Goal: Navigation & Orientation: Find specific page/section

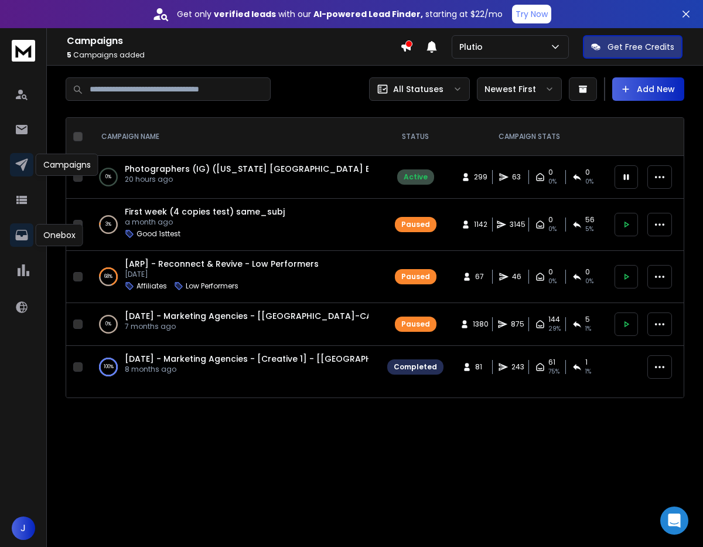
click at [23, 234] on icon at bounding box center [22, 235] width 14 height 14
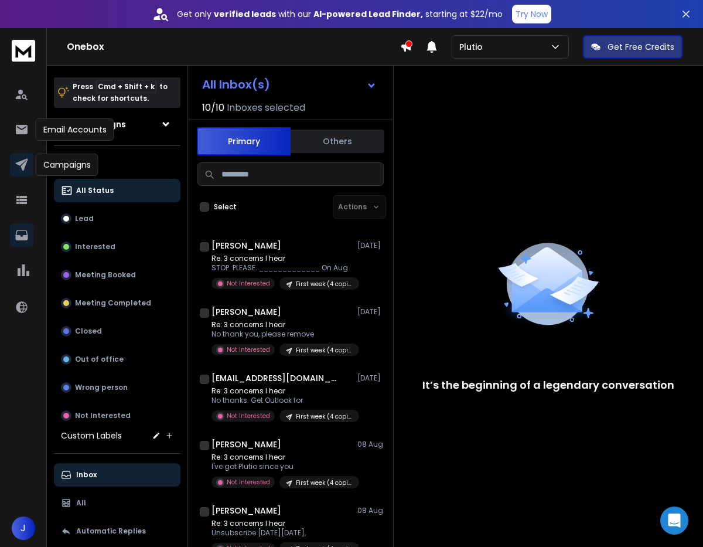
click at [15, 170] on icon at bounding box center [22, 165] width 14 height 14
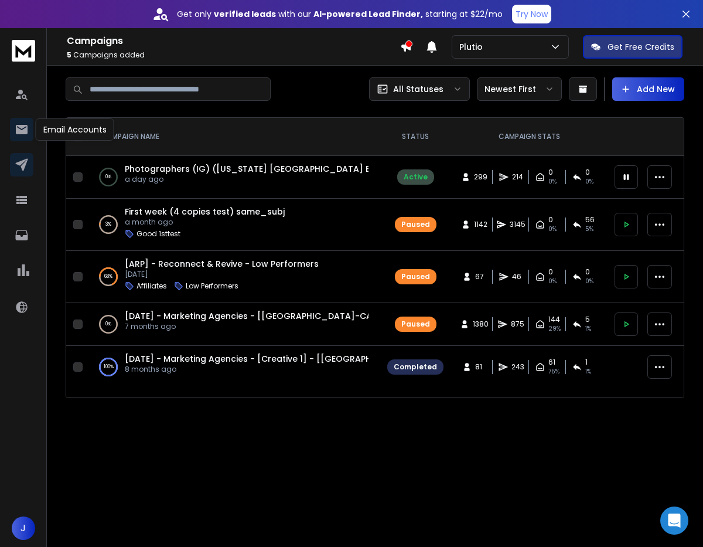
click at [16, 124] on icon at bounding box center [22, 129] width 14 height 14
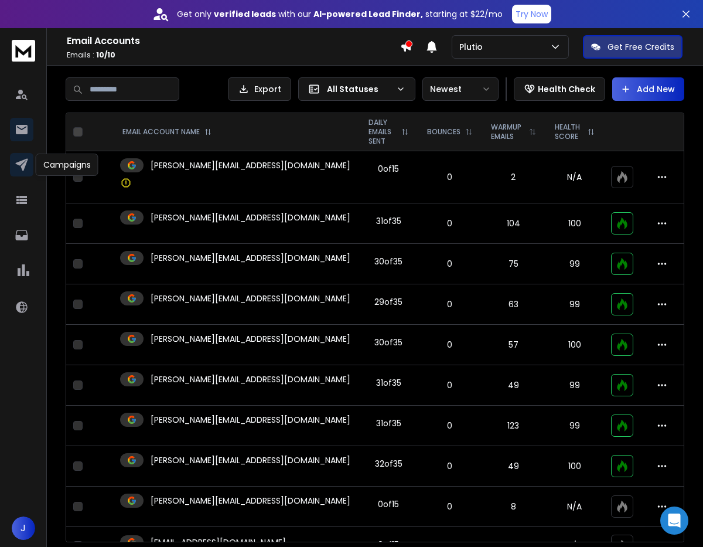
click at [26, 158] on icon at bounding box center [22, 165] width 14 height 14
